Goal: Task Accomplishment & Management: Use online tool/utility

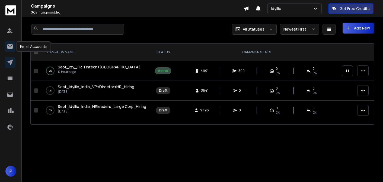
click at [12, 50] on link at bounding box center [10, 46] width 11 height 11
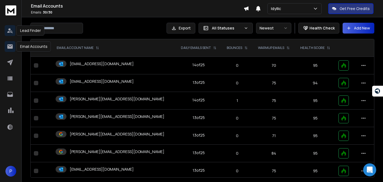
click at [7, 27] on link at bounding box center [10, 30] width 11 height 11
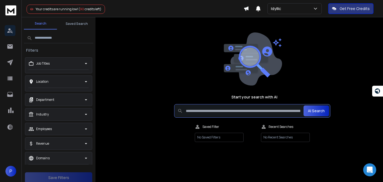
click at [72, 23] on button "Saved Search" at bounding box center [76, 23] width 33 height 11
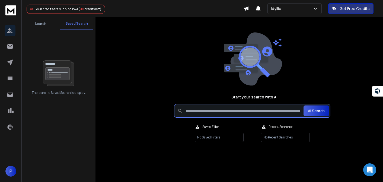
click at [44, 20] on button "Search" at bounding box center [40, 23] width 33 height 11
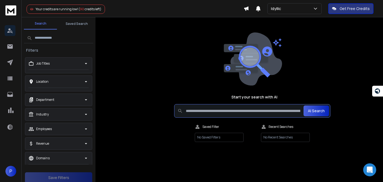
click at [13, 8] on img at bounding box center [10, 10] width 11 height 10
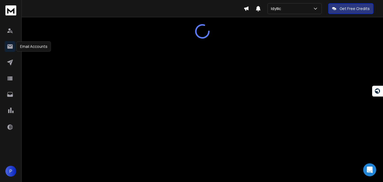
click at [9, 50] on link at bounding box center [10, 46] width 11 height 11
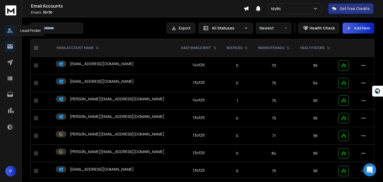
click at [10, 34] on icon at bounding box center [10, 30] width 7 height 7
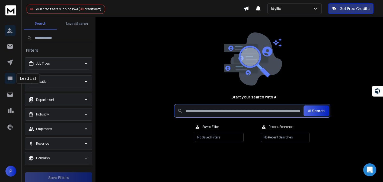
click at [8, 81] on icon at bounding box center [10, 78] width 7 height 7
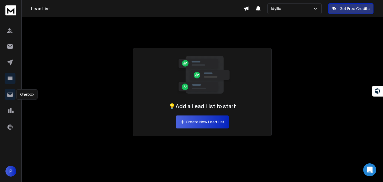
click at [9, 95] on icon at bounding box center [10, 94] width 7 height 7
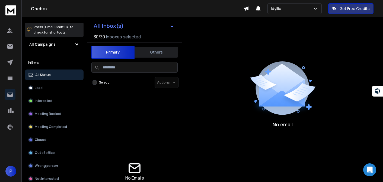
click at [155, 52] on button "Others" at bounding box center [155, 52] width 43 height 12
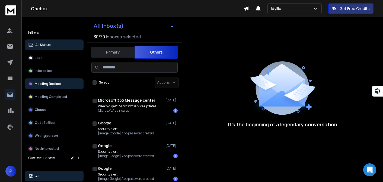
scroll to position [31, 0]
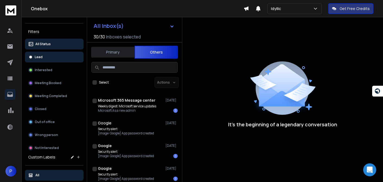
click at [44, 58] on button "Lead" at bounding box center [54, 57] width 59 height 11
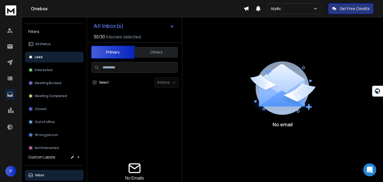
click at [145, 48] on button "Others" at bounding box center [155, 52] width 43 height 12
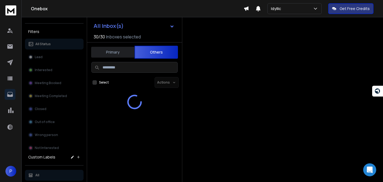
click at [120, 51] on button "Primary" at bounding box center [112, 52] width 43 height 12
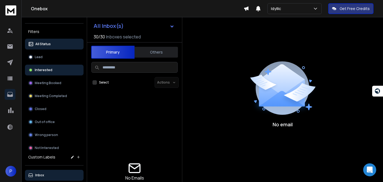
click at [41, 70] on p "Interested" at bounding box center [44, 70] width 18 height 4
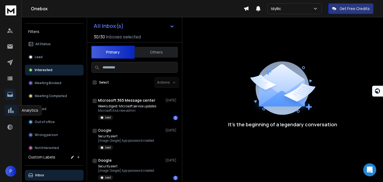
click at [9, 112] on icon at bounding box center [10, 110] width 5 height 5
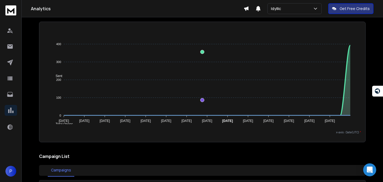
scroll to position [102, 0]
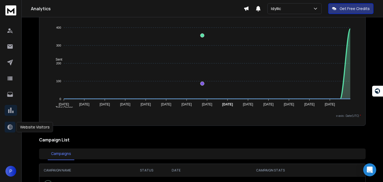
click at [11, 127] on icon at bounding box center [10, 127] width 7 height 7
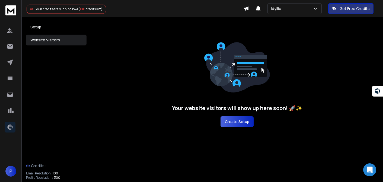
click at [235, 123] on button "Create Setup" at bounding box center [236, 122] width 33 height 11
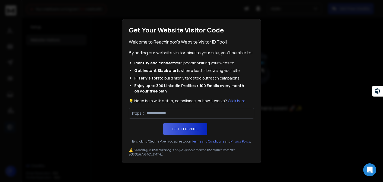
click at [168, 113] on input "text" at bounding box center [191, 113] width 125 height 11
type input "**********"
click at [185, 134] on button "Get the Pixel" at bounding box center [185, 129] width 44 height 12
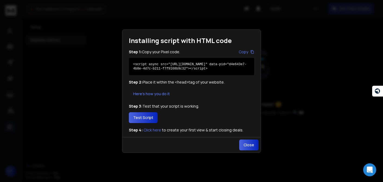
click at [251, 50] on icon at bounding box center [252, 52] width 3 height 4
click at [251, 149] on button "Close" at bounding box center [248, 145] width 19 height 11
